Goal: Task Accomplishment & Management: Manage account settings

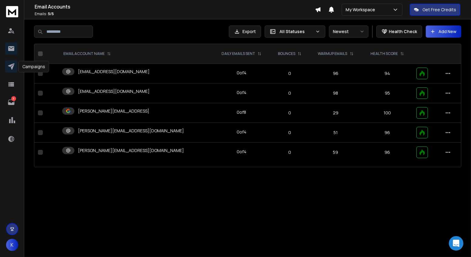
click at [13, 67] on icon at bounding box center [11, 66] width 7 height 7
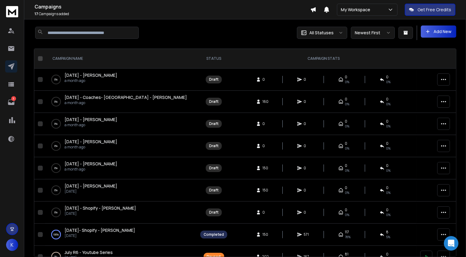
click at [442, 167] on icon "button" at bounding box center [444, 168] width 6 height 6
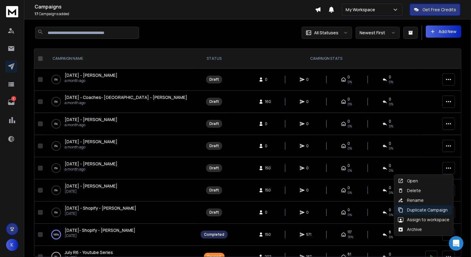
click at [82, 186] on span "[DATE] - [PERSON_NAME]" at bounding box center [91, 186] width 53 height 6
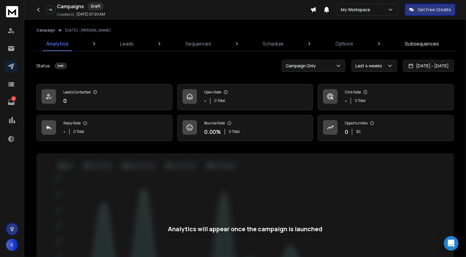
click at [409, 45] on p "Subsequences" at bounding box center [422, 43] width 34 height 7
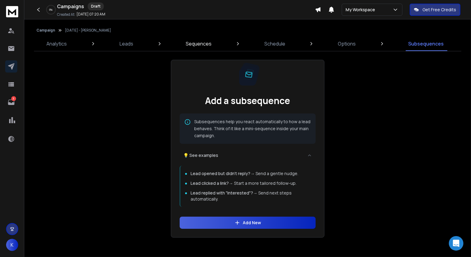
click at [197, 41] on p "Sequences" at bounding box center [199, 43] width 26 height 7
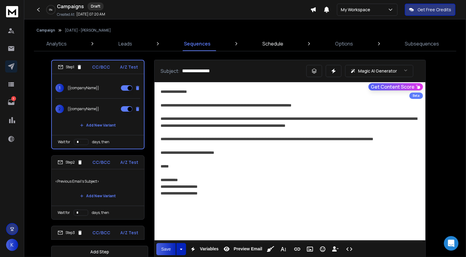
click at [273, 42] on p "Schedule" at bounding box center [273, 43] width 21 height 7
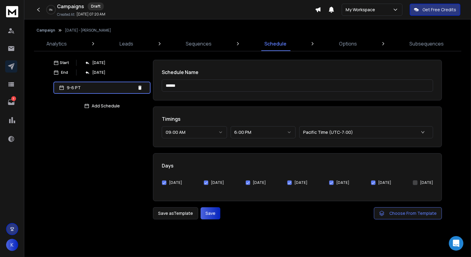
click at [218, 212] on button "Save" at bounding box center [210, 213] width 20 height 12
click at [343, 46] on p "Options" at bounding box center [348, 43] width 18 height 7
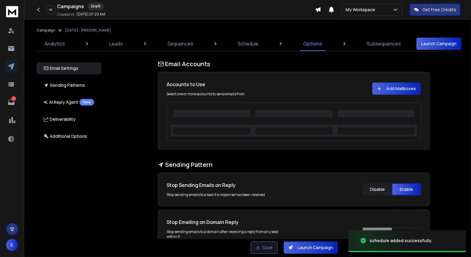
scroll to position [41, 0]
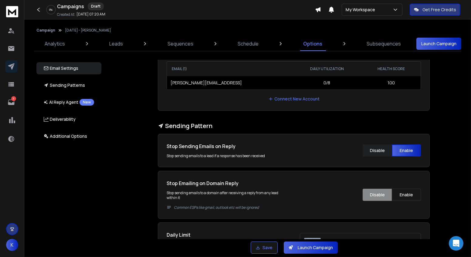
click at [432, 44] on button "Launch Campaign" at bounding box center [438, 44] width 45 height 12
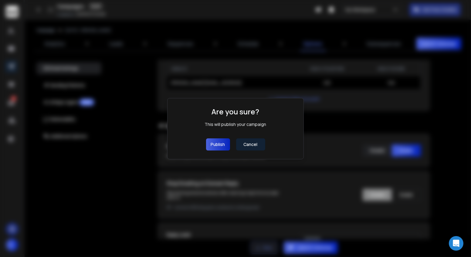
drag, startPoint x: 220, startPoint y: 144, endPoint x: 257, endPoint y: 146, distance: 37.0
click at [257, 146] on div "Publish Cancel" at bounding box center [235, 144] width 59 height 12
click at [257, 146] on button "Cancel" at bounding box center [250, 144] width 29 height 12
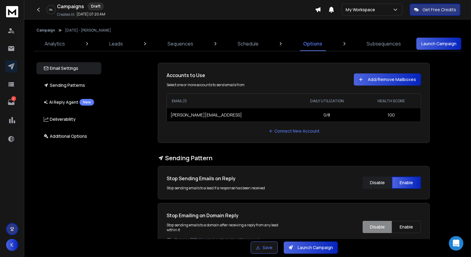
scroll to position [5, 0]
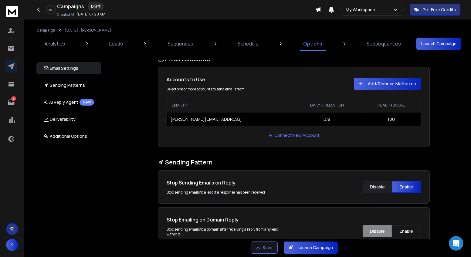
click at [357, 90] on div "Accounts to Use Select one or more accounts to send emails from Add/Remove Mail…" at bounding box center [294, 84] width 254 height 16
click at [358, 88] on button "Add/Remove Mailboxes" at bounding box center [387, 84] width 67 height 12
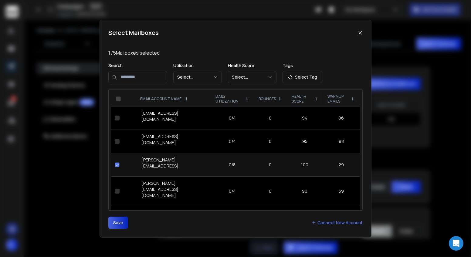
click at [112, 156] on td at bounding box center [123, 164] width 24 height 23
click at [117, 162] on button "button" at bounding box center [117, 164] width 5 height 5
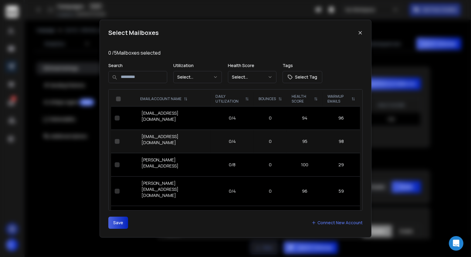
click at [116, 139] on button "button" at bounding box center [117, 141] width 5 height 5
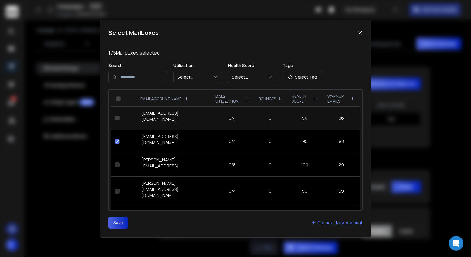
click at [116, 116] on button "button" at bounding box center [117, 118] width 5 height 5
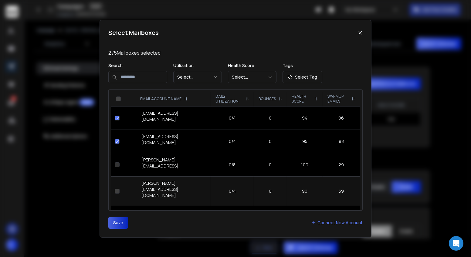
click at [117, 189] on button "button" at bounding box center [117, 191] width 5 height 5
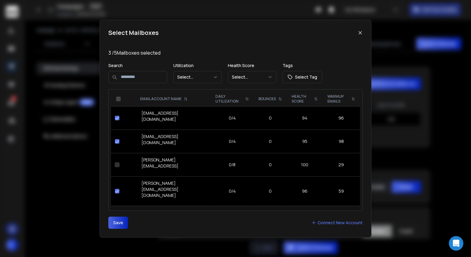
click at [117, 218] on button "button" at bounding box center [117, 220] width 5 height 5
click at [117, 219] on button "Save" at bounding box center [118, 223] width 20 height 12
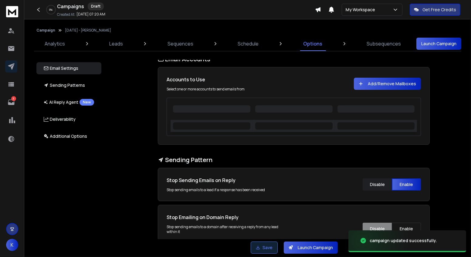
click at [268, 247] on button "Save" at bounding box center [264, 247] width 27 height 12
click at [248, 45] on p "Schedule" at bounding box center [247, 43] width 21 height 7
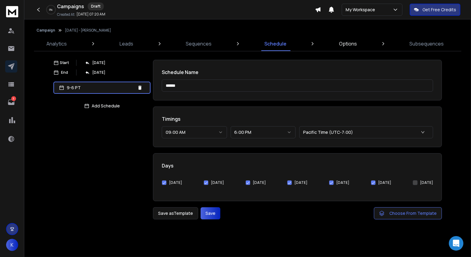
click at [338, 45] on link "Options" at bounding box center [347, 43] width 25 height 15
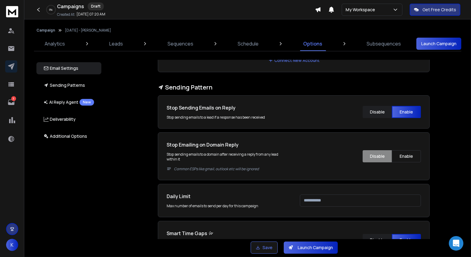
scroll to position [125, 0]
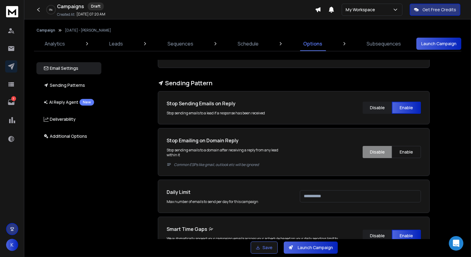
click at [307, 199] on input "***" at bounding box center [360, 196] width 121 height 12
type input "*"
type input "**"
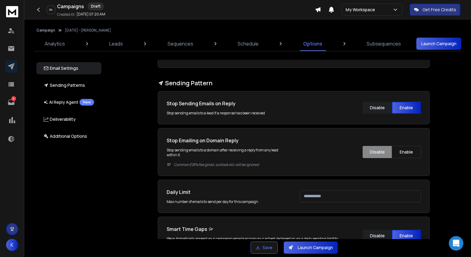
click at [291, 204] on div "Daily Limit Max number of emails to send per day for this campaign **" at bounding box center [294, 196] width 272 height 33
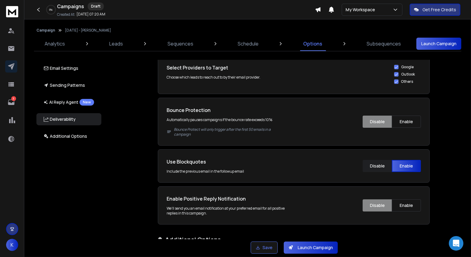
scroll to position [857, 0]
click at [397, 200] on button "Enable" at bounding box center [406, 205] width 29 height 12
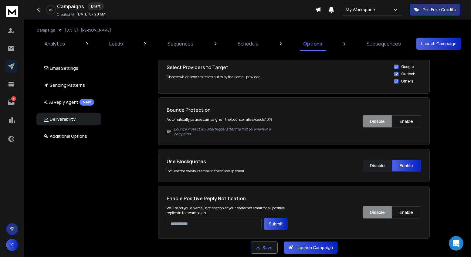
click at [232, 220] on input "email" at bounding box center [214, 224] width 95 height 12
type input "**********"
click at [273, 218] on button "Submit" at bounding box center [276, 224] width 24 height 12
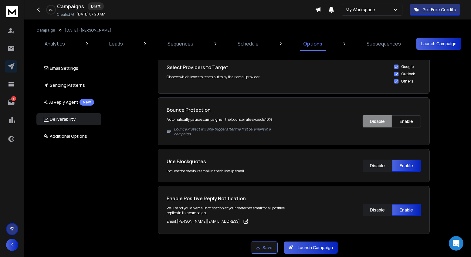
click at [291, 248] on icon at bounding box center [290, 247] width 4 height 4
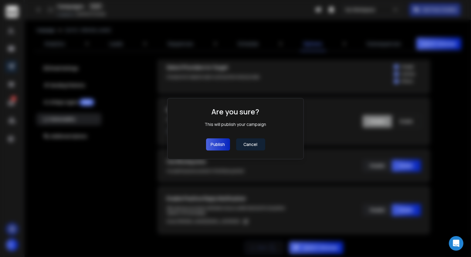
click at [218, 141] on button "Publish" at bounding box center [218, 144] width 24 height 12
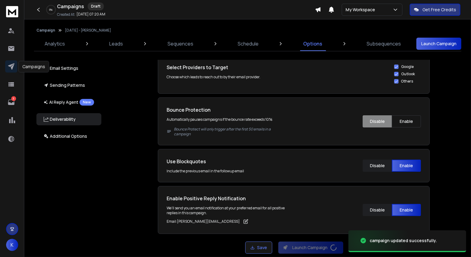
click at [15, 67] on link at bounding box center [11, 66] width 12 height 12
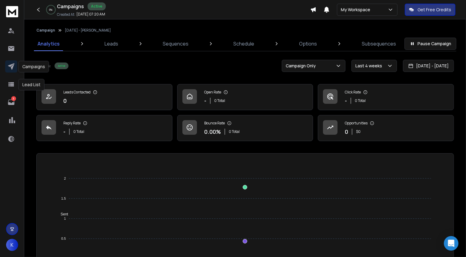
click at [13, 67] on icon at bounding box center [11, 66] width 7 height 7
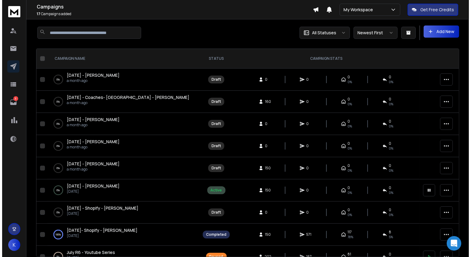
scroll to position [16, 0]
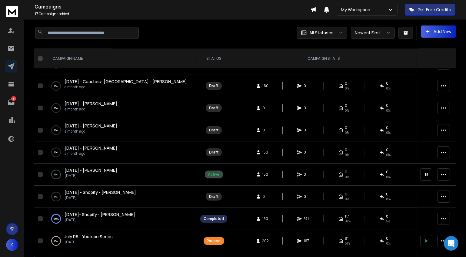
click at [391, 195] on div "0 0 0 0% 0 0%" at bounding box center [324, 197] width 152 height 10
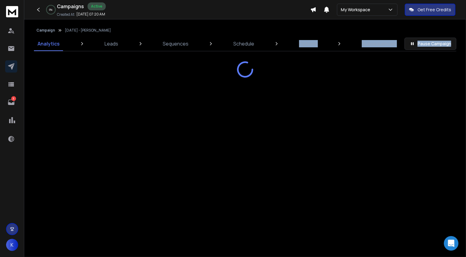
drag, startPoint x: 291, startPoint y: 82, endPoint x: 292, endPoint y: 47, distance: 35.2
click at [292, 47] on div "Campaign Jul/29/25 - Lucas Analytics Leads Sequences Schedule Options Subsequen…" at bounding box center [245, 172] width 423 height 294
click at [310, 40] on link "Options" at bounding box center [308, 43] width 25 height 15
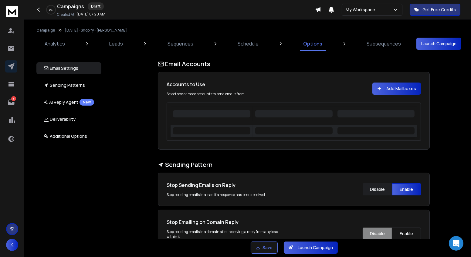
click at [275, 32] on div "Campaign Jul/28/25 - Shopify - Kyle" at bounding box center [247, 30] width 422 height 5
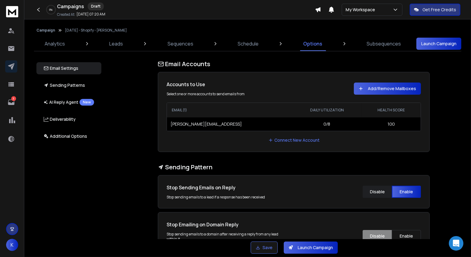
click at [374, 89] on button "Add/Remove Mailboxes" at bounding box center [387, 88] width 67 height 12
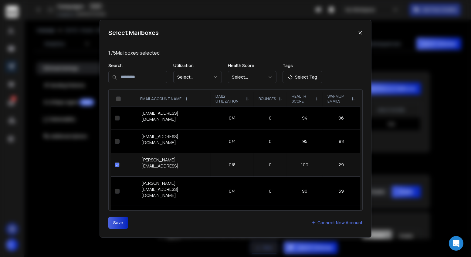
click at [116, 162] on button "button" at bounding box center [117, 164] width 5 height 5
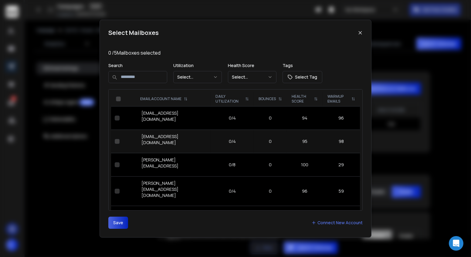
click at [116, 139] on button "button" at bounding box center [117, 141] width 5 height 5
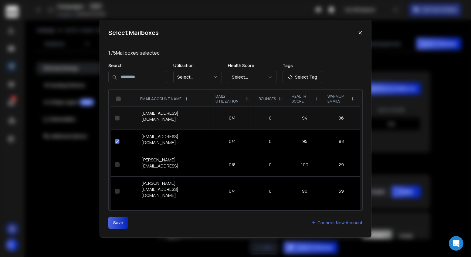
click at [115, 118] on button "button" at bounding box center [117, 118] width 5 height 5
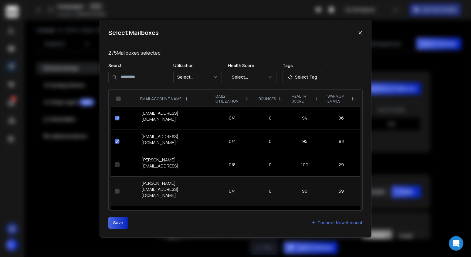
click at [116, 189] on button "button" at bounding box center [117, 191] width 5 height 5
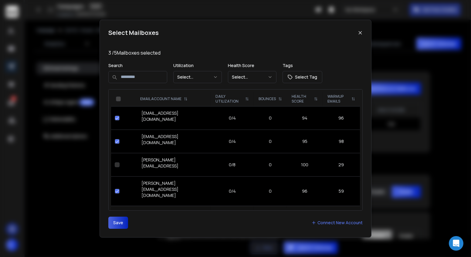
click at [117, 218] on button "button" at bounding box center [117, 220] width 5 height 5
click at [118, 219] on button "Save" at bounding box center [118, 223] width 20 height 12
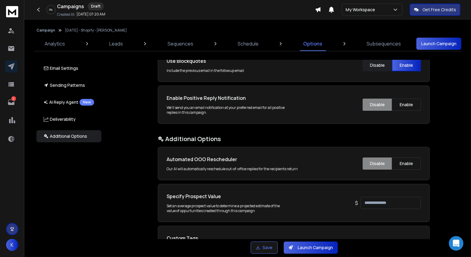
scroll to position [957, 0]
click at [406, 99] on button "Enable" at bounding box center [406, 105] width 29 height 12
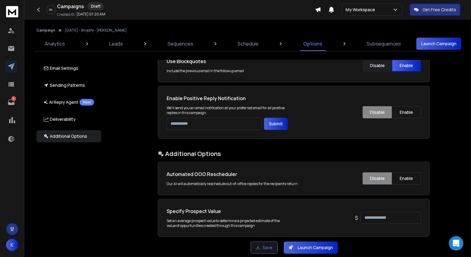
click at [246, 118] on input "email" at bounding box center [214, 124] width 95 height 12
type input "**********"
click at [276, 119] on button "Submit" at bounding box center [276, 124] width 24 height 12
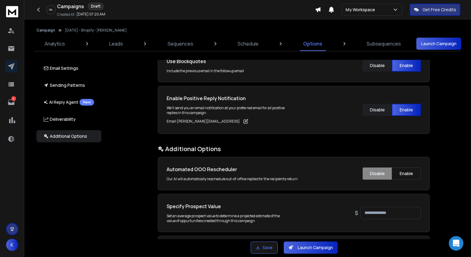
click at [298, 246] on button "Launch Campaign" at bounding box center [311, 247] width 54 height 12
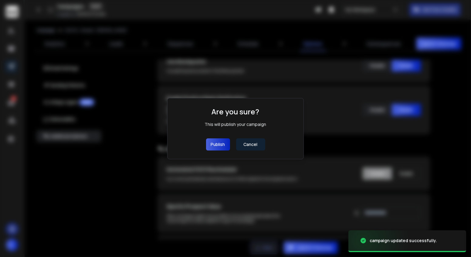
click at [216, 146] on button "Publish" at bounding box center [218, 144] width 24 height 12
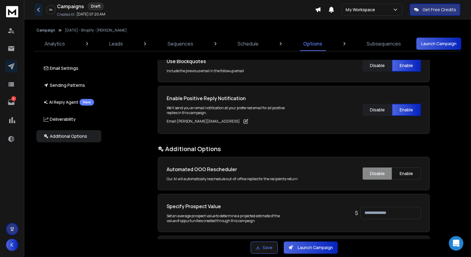
click at [38, 10] on icon at bounding box center [38, 10] width 2 height 4
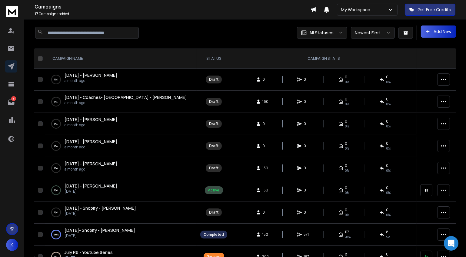
click at [80, 165] on span "[DATE] - [PERSON_NAME]" at bounding box center [91, 164] width 53 height 6
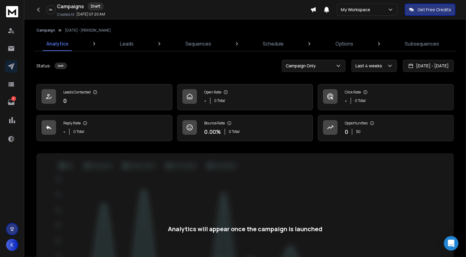
click at [189, 34] on div "Campaign Aug/4/25 - Kyle" at bounding box center [245, 30] width 423 height 10
click at [199, 44] on p "Sequences" at bounding box center [199, 43] width 26 height 7
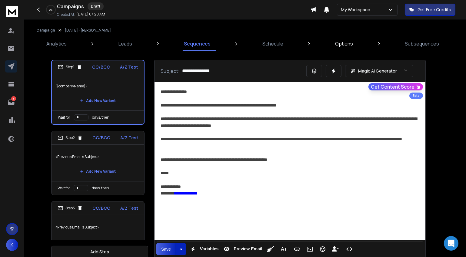
click at [346, 41] on p "Options" at bounding box center [344, 43] width 18 height 7
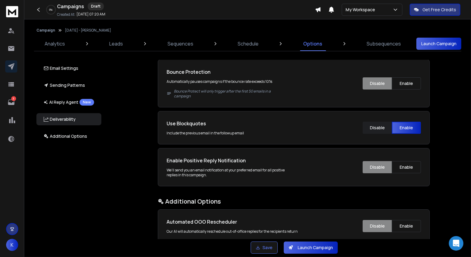
scroll to position [854, 0]
click at [398, 164] on button "Enable" at bounding box center [406, 167] width 29 height 12
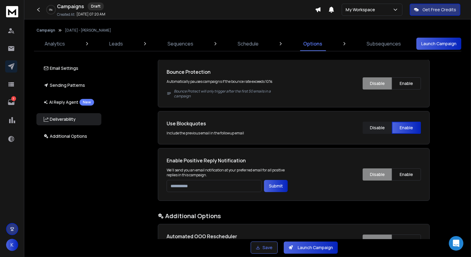
click at [236, 182] on input "email" at bounding box center [214, 186] width 95 height 12
type input "**********"
click at [220, 184] on input "**********" at bounding box center [214, 186] width 95 height 12
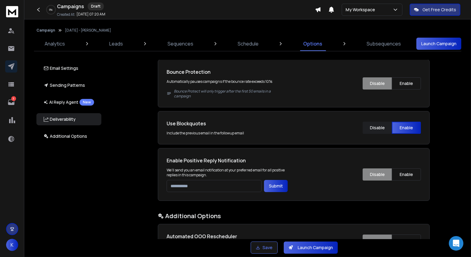
click at [218, 183] on input "email" at bounding box center [214, 186] width 95 height 12
type input "**********"
click at [274, 180] on button "Submit" at bounding box center [276, 186] width 24 height 12
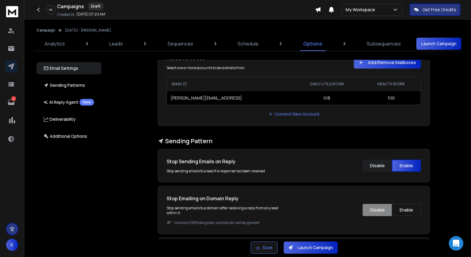
scroll to position [0, 0]
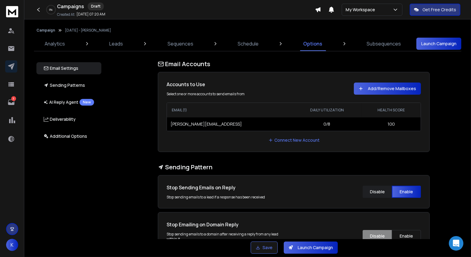
click at [374, 89] on button "Add/Remove Mailboxes" at bounding box center [387, 88] width 67 height 12
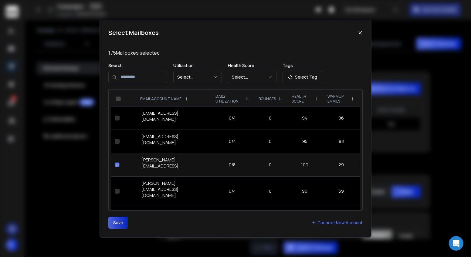
click at [118, 162] on button "button" at bounding box center [117, 164] width 5 height 5
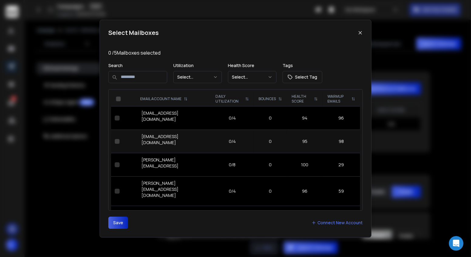
click at [116, 132] on td at bounding box center [123, 141] width 24 height 23
click at [117, 139] on button "button" at bounding box center [117, 141] width 5 height 5
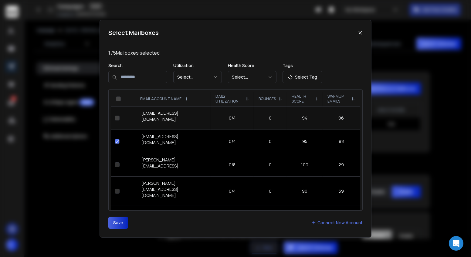
click at [113, 112] on td at bounding box center [123, 117] width 24 height 23
click at [115, 116] on button "button" at bounding box center [117, 118] width 5 height 5
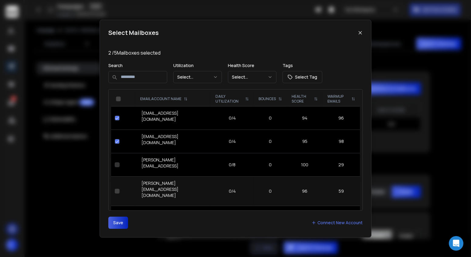
click at [116, 180] on td at bounding box center [123, 191] width 24 height 29
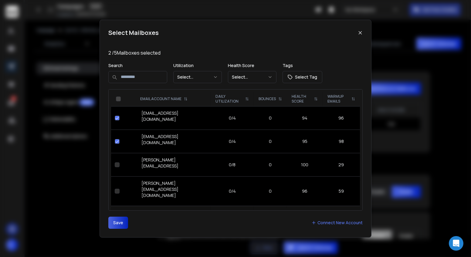
click at [116, 218] on button "button" at bounding box center [117, 220] width 5 height 5
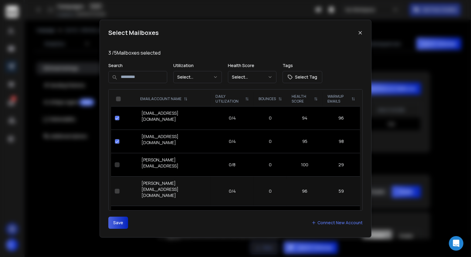
click at [115, 189] on button "button" at bounding box center [117, 191] width 5 height 5
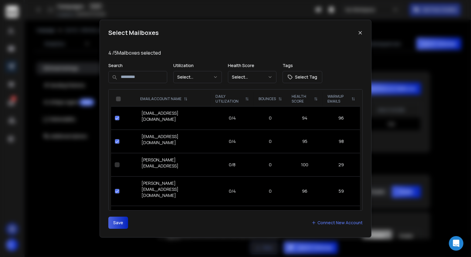
click at [120, 220] on button "Save" at bounding box center [118, 223] width 20 height 12
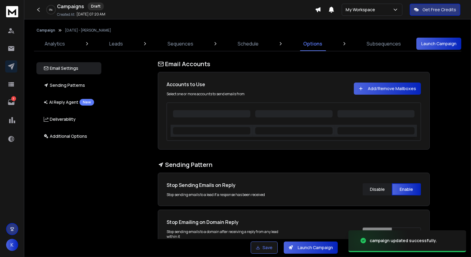
click at [293, 245] on button "Launch Campaign" at bounding box center [311, 247] width 54 height 12
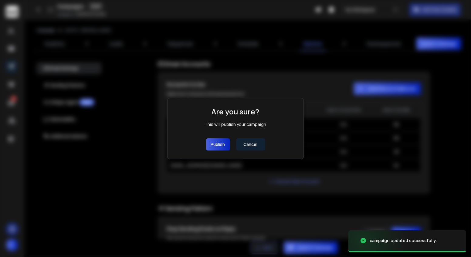
click at [217, 144] on button "Publish" at bounding box center [218, 144] width 24 height 12
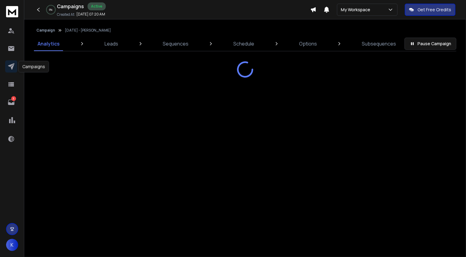
click at [15, 66] on link at bounding box center [11, 66] width 12 height 12
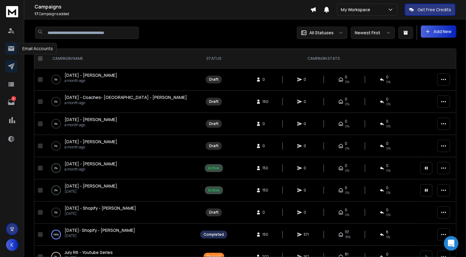
click at [13, 47] on icon at bounding box center [11, 48] width 6 height 5
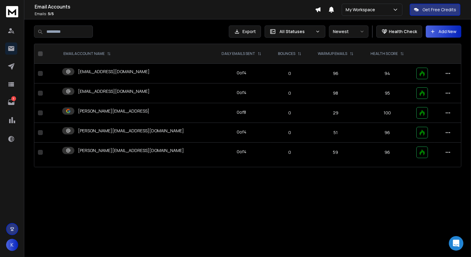
click at [362, 77] on td "94" at bounding box center [387, 74] width 50 height 20
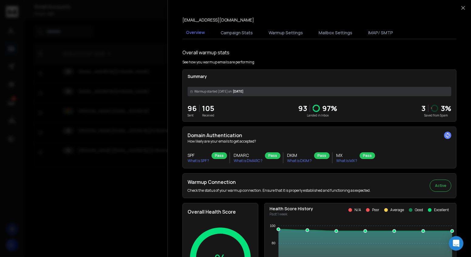
scroll to position [19, 0]
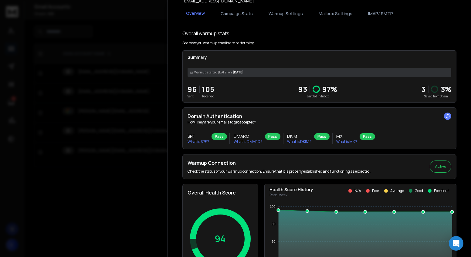
click at [329, 11] on button "Mailbox Settings" at bounding box center [335, 13] width 41 height 13
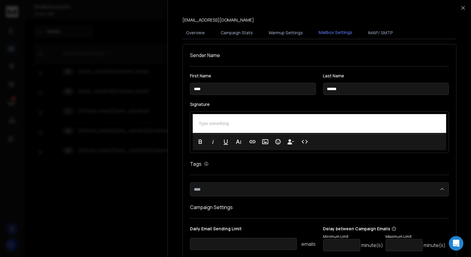
scroll to position [29, 0]
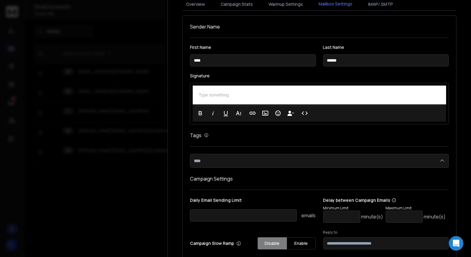
click at [220, 206] on div "Daily Email Sending Limit * emails" at bounding box center [253, 209] width 126 height 25
click at [208, 220] on input "*" at bounding box center [243, 215] width 107 height 12
type input "**"
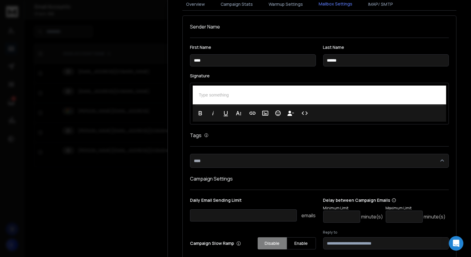
drag, startPoint x: 332, startPoint y: 219, endPoint x: 322, endPoint y: 216, distance: 10.8
click at [323, 216] on input "**" at bounding box center [341, 216] width 37 height 12
type input "*"
click at [392, 217] on input "**" at bounding box center [403, 216] width 37 height 12
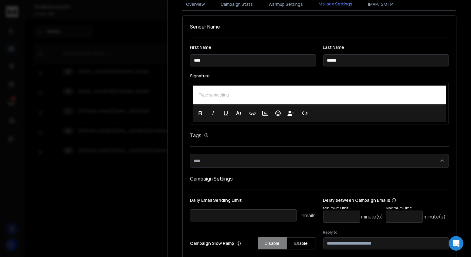
type input "**"
click at [379, 197] on p "Delay between Campaign Emails" at bounding box center [384, 200] width 123 height 6
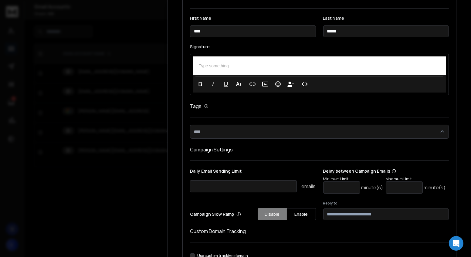
scroll to position [106, 0]
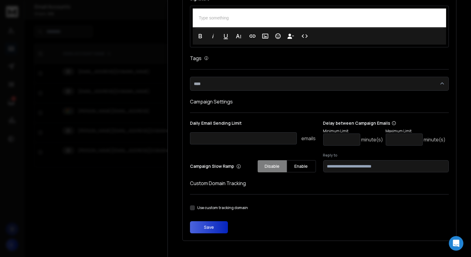
click at [213, 230] on button "Save" at bounding box center [209, 227] width 38 height 12
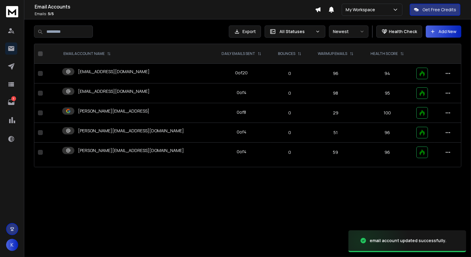
click at [116, 90] on p "[EMAIL_ADDRESS][DOMAIN_NAME]" at bounding box center [114, 91] width 72 height 6
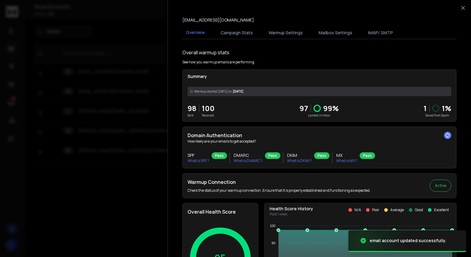
click at [325, 31] on button "Mailbox Settings" at bounding box center [335, 32] width 41 height 13
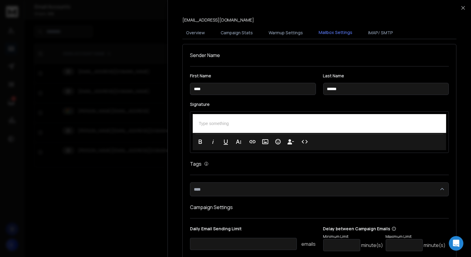
drag, startPoint x: 215, startPoint y: 245, endPoint x: 163, endPoint y: 238, distance: 52.1
click at [163, 238] on body "Your warmest leads are on your site – Turn visits into conversations Reach Out …" at bounding box center [235, 128] width 471 height 257
type input "**"
type input "*"
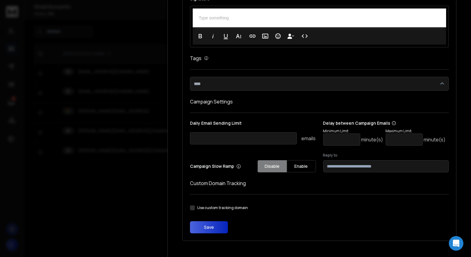
type input "**"
click at [199, 224] on button "Save" at bounding box center [209, 227] width 38 height 12
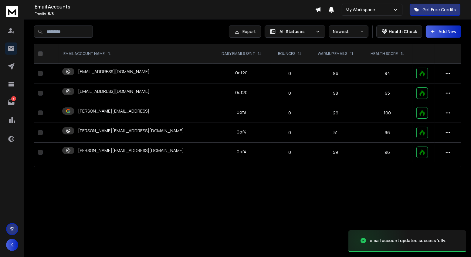
click at [115, 130] on p "[PERSON_NAME][EMAIL_ADDRESS][DOMAIN_NAME]" at bounding box center [131, 131] width 106 height 6
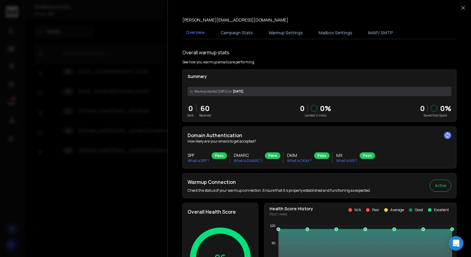
click at [350, 28] on button "Mailbox Settings" at bounding box center [335, 32] width 41 height 13
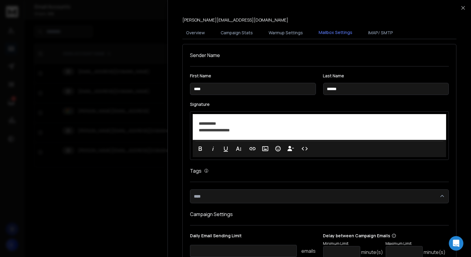
drag, startPoint x: 204, startPoint y: 254, endPoint x: 186, endPoint y: 250, distance: 18.0
click at [186, 250] on div "**********" at bounding box center [319, 248] width 274 height 408
type input "**"
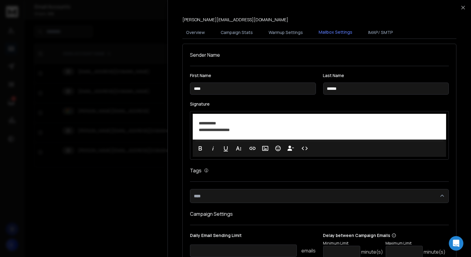
type input "*"
type input "**"
click at [300, 221] on form "**********" at bounding box center [319, 258] width 259 height 370
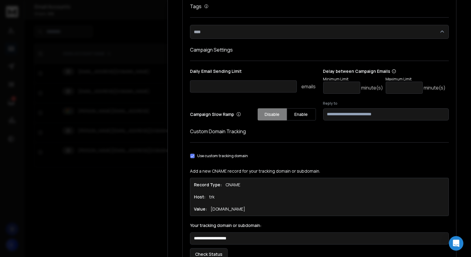
scroll to position [181, 0]
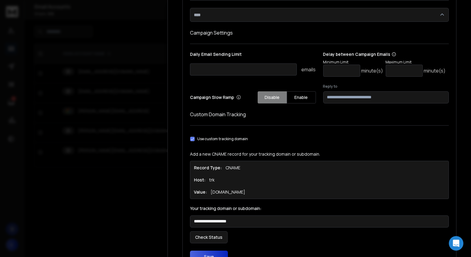
click at [210, 252] on button "Save" at bounding box center [209, 257] width 38 height 12
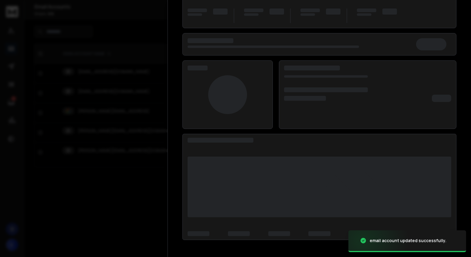
scroll to position [142, 0]
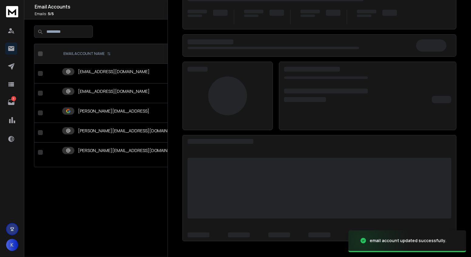
click at [143, 136] on td "[PERSON_NAME][EMAIL_ADDRESS][DOMAIN_NAME]" at bounding box center [136, 133] width 154 height 20
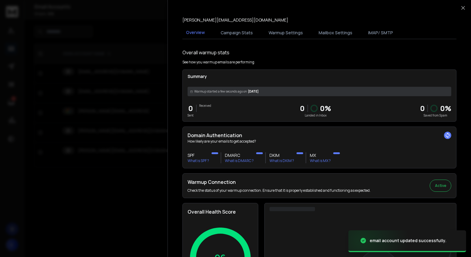
click at [134, 128] on div at bounding box center [235, 128] width 471 height 257
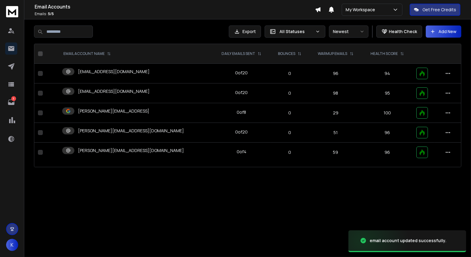
click at [99, 152] on p "[PERSON_NAME][EMAIL_ADDRESS][DOMAIN_NAME]" at bounding box center [131, 150] width 106 height 6
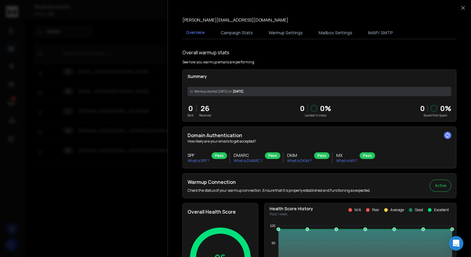
click at [337, 30] on button "Mailbox Settings" at bounding box center [335, 32] width 41 height 13
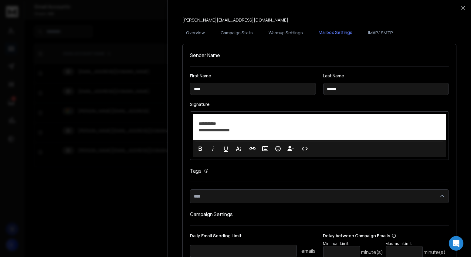
scroll to position [63, 0]
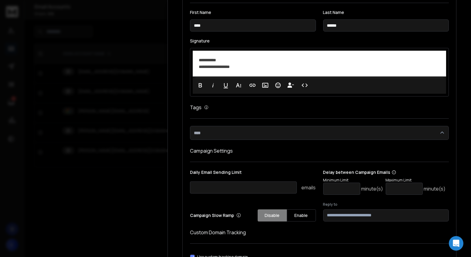
drag, startPoint x: 228, startPoint y: 188, endPoint x: 164, endPoint y: 194, distance: 64.3
click at [164, 194] on body "**********" at bounding box center [235, 128] width 471 height 257
type input "**"
click at [234, 169] on p "Daily Email Sending Limit" at bounding box center [253, 173] width 126 height 8
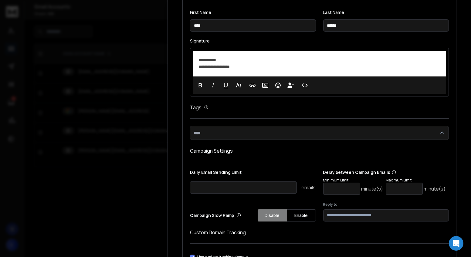
scroll to position [210, 0]
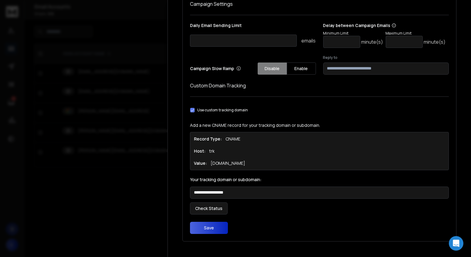
click at [206, 234] on div "**********" at bounding box center [319, 38] width 274 height 408
click at [207, 226] on button "Save" at bounding box center [209, 228] width 38 height 12
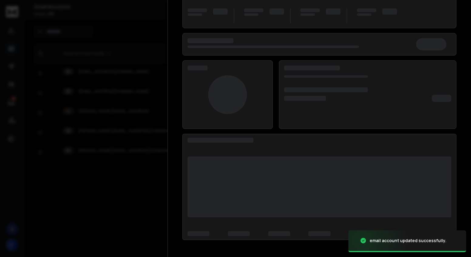
scroll to position [142, 0]
